Goal: Task Accomplishment & Management: Manage account settings

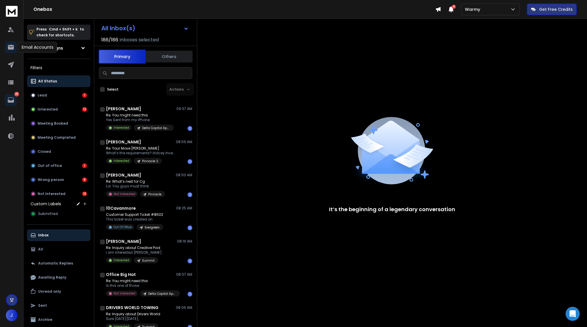
click at [9, 52] on link at bounding box center [11, 47] width 12 height 12
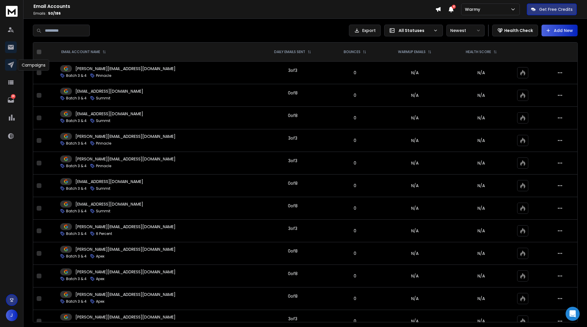
click at [10, 67] on icon at bounding box center [10, 64] width 7 height 7
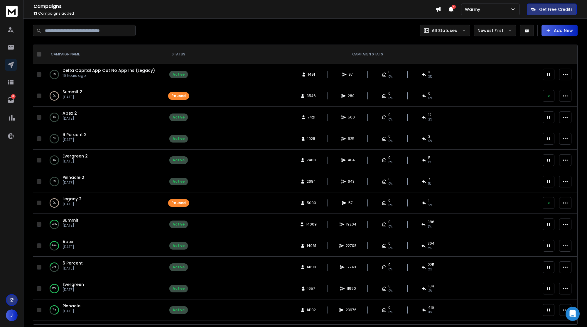
click at [122, 74] on p "15 hours ago" at bounding box center [108, 75] width 92 height 5
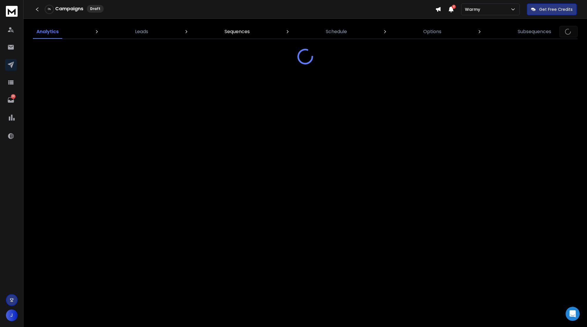
click at [237, 35] on p "Sequences" at bounding box center [236, 31] width 25 height 7
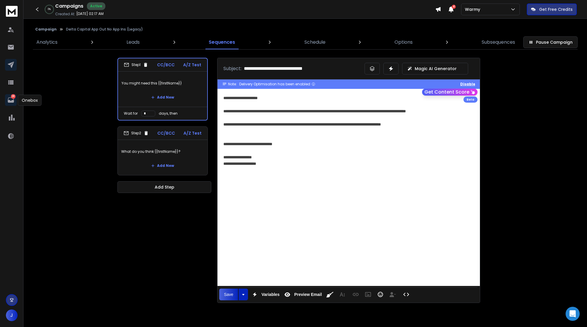
click at [14, 103] on link "28" at bounding box center [11, 100] width 12 height 12
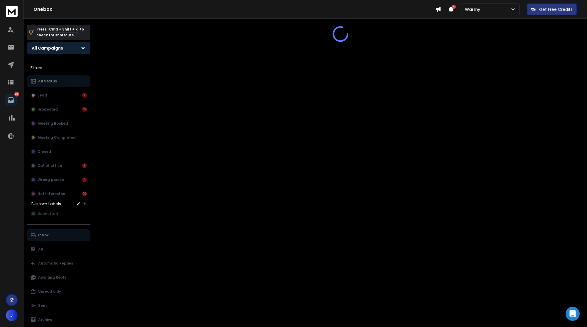
click at [76, 52] on button "All Campaigns" at bounding box center [58, 48] width 63 height 12
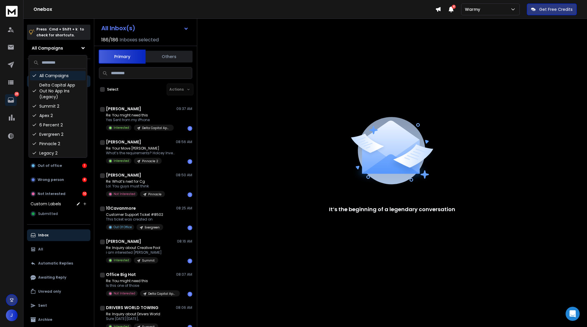
click at [67, 74] on div "All Campaigns" at bounding box center [58, 75] width 56 height 9
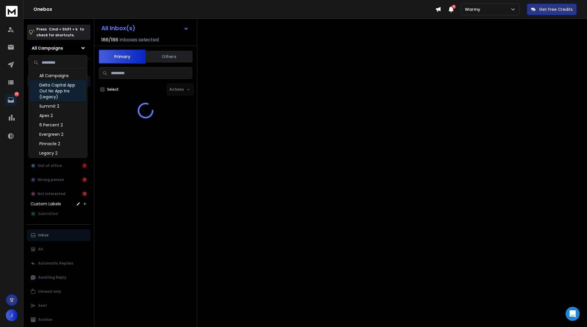
click at [60, 93] on div "Delta Capital App Out No App Ins (Legacy)" at bounding box center [58, 90] width 56 height 21
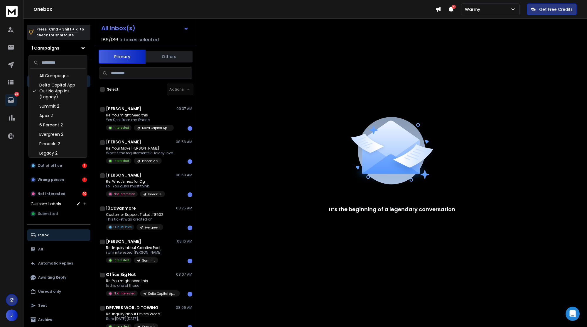
click at [177, 18] on div "Onebox 4 Warmy Get Free Credits" at bounding box center [293, 9] width 587 height 19
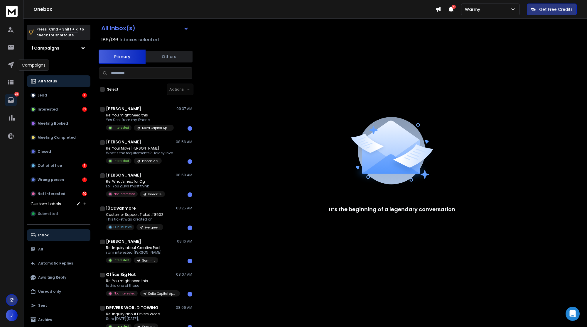
click at [7, 72] on div at bounding box center [11, 66] width 13 height 14
click at [7, 65] on link at bounding box center [11, 65] width 12 height 12
